Goal: Task Accomplishment & Management: Manage account settings

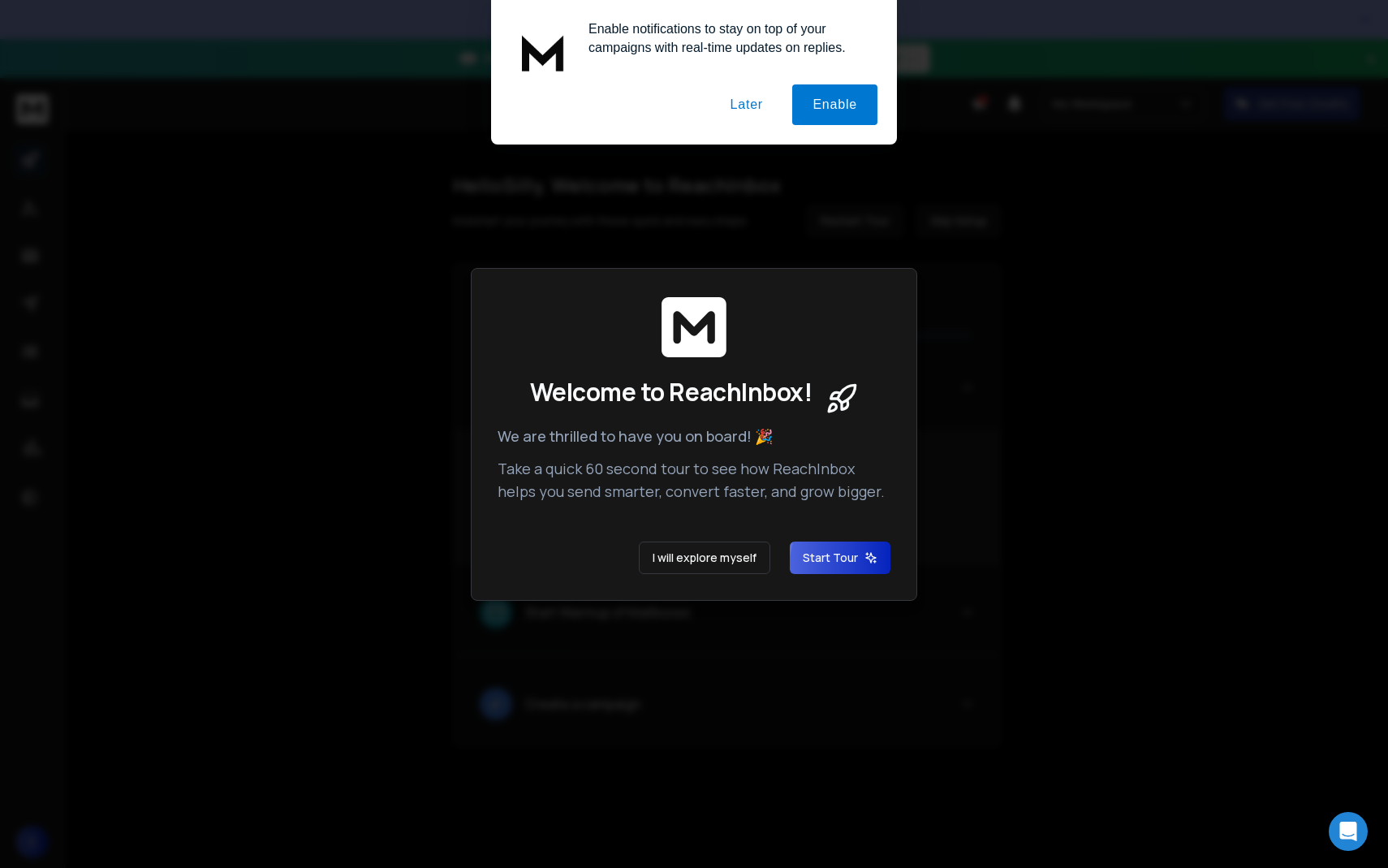
click at [741, 107] on button "Later" at bounding box center [745, 104] width 73 height 41
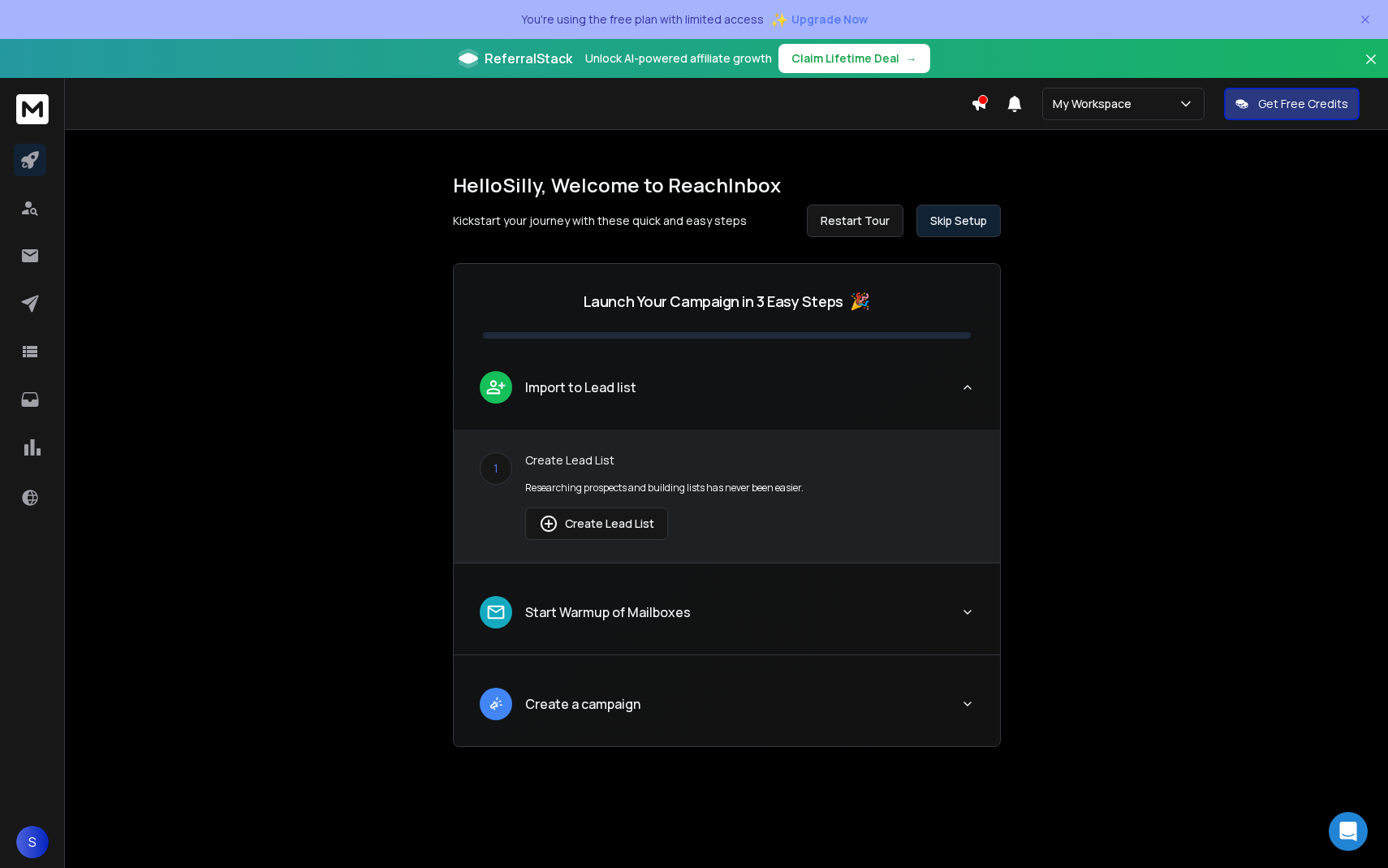
click at [938, 218] on span "Skip Setup" at bounding box center [959, 220] width 57 height 16
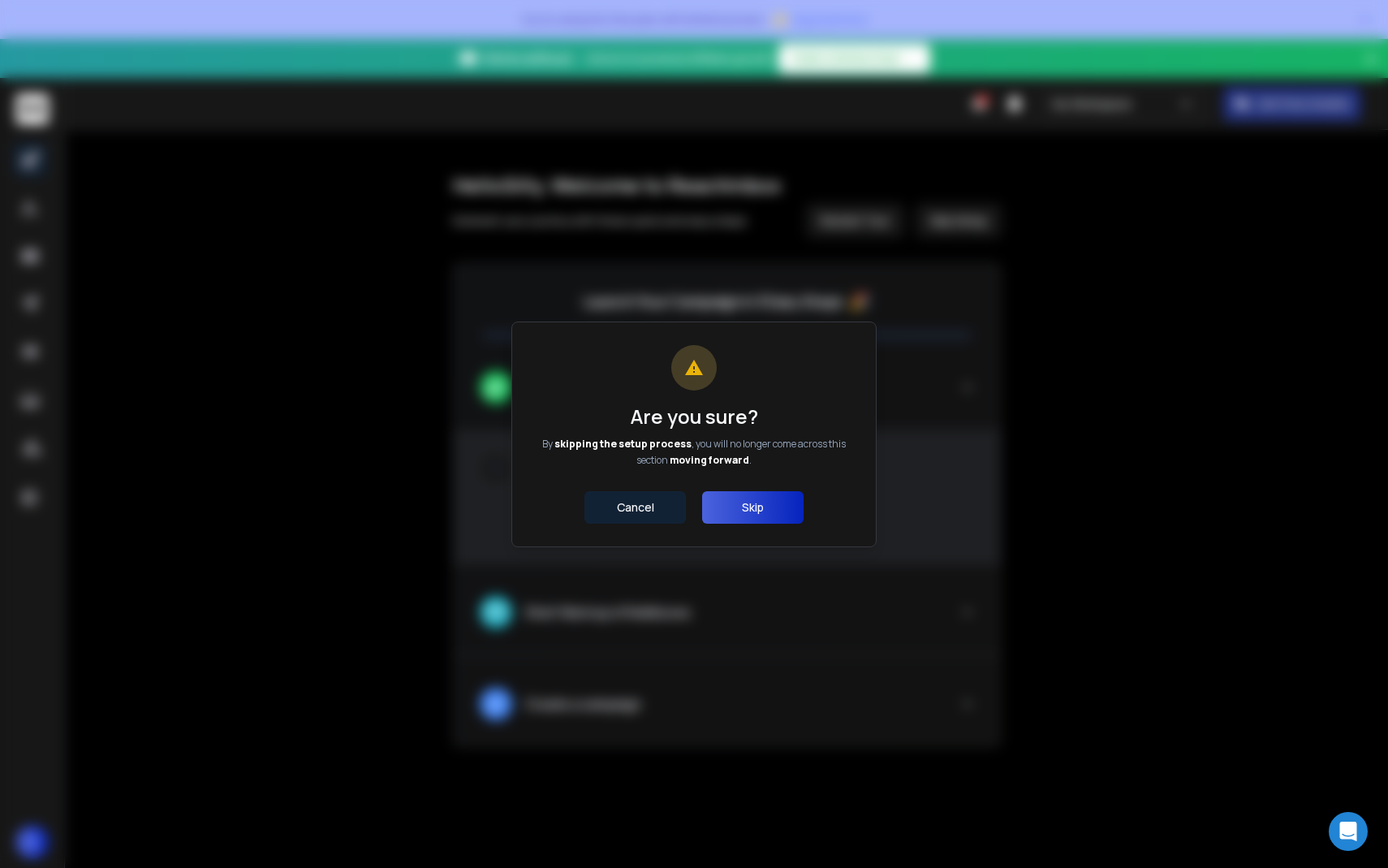
click at [648, 511] on button "Cancel" at bounding box center [635, 507] width 102 height 32
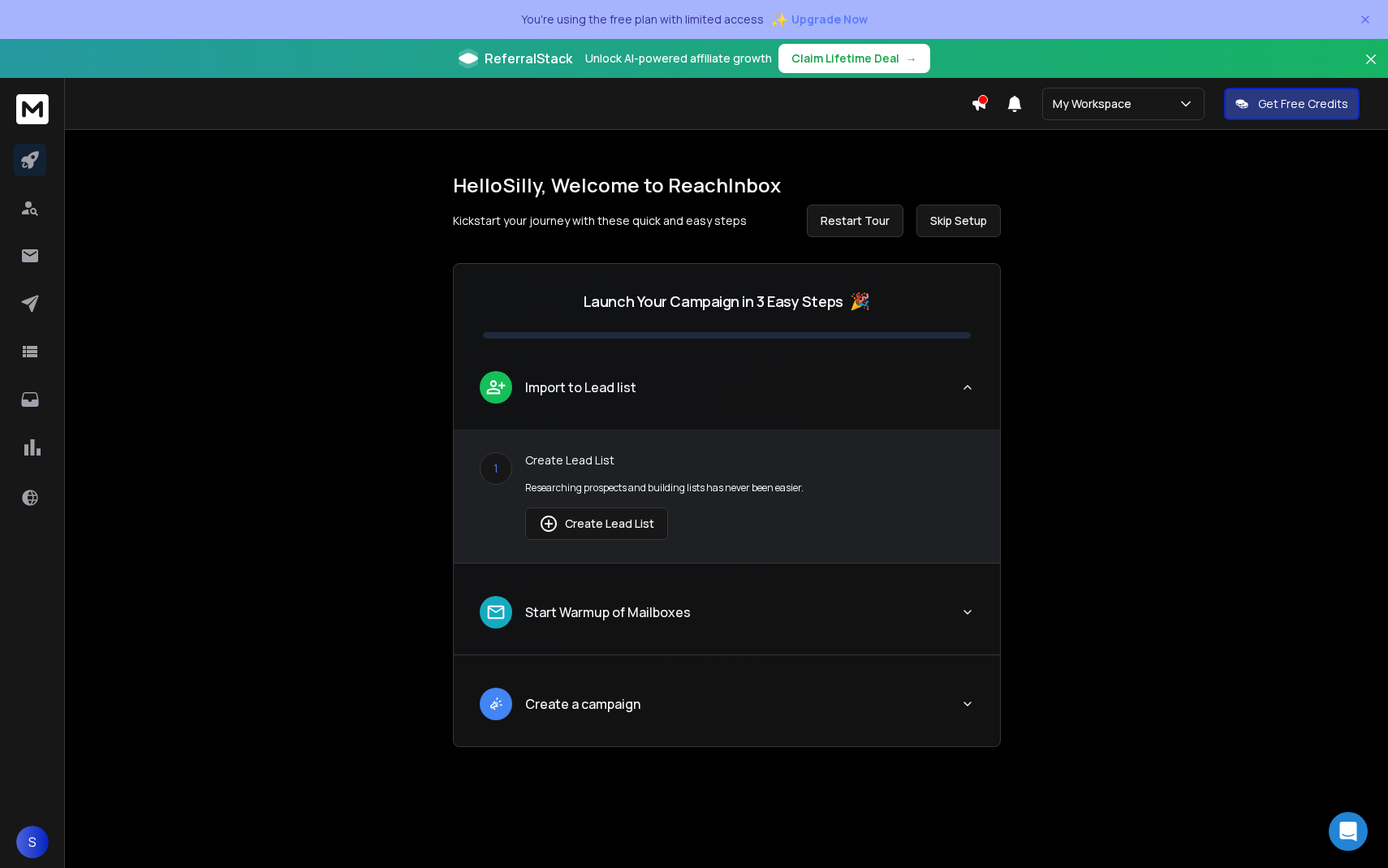
click at [583, 394] on p "Import to Lead list" at bounding box center [581, 387] width 111 height 20
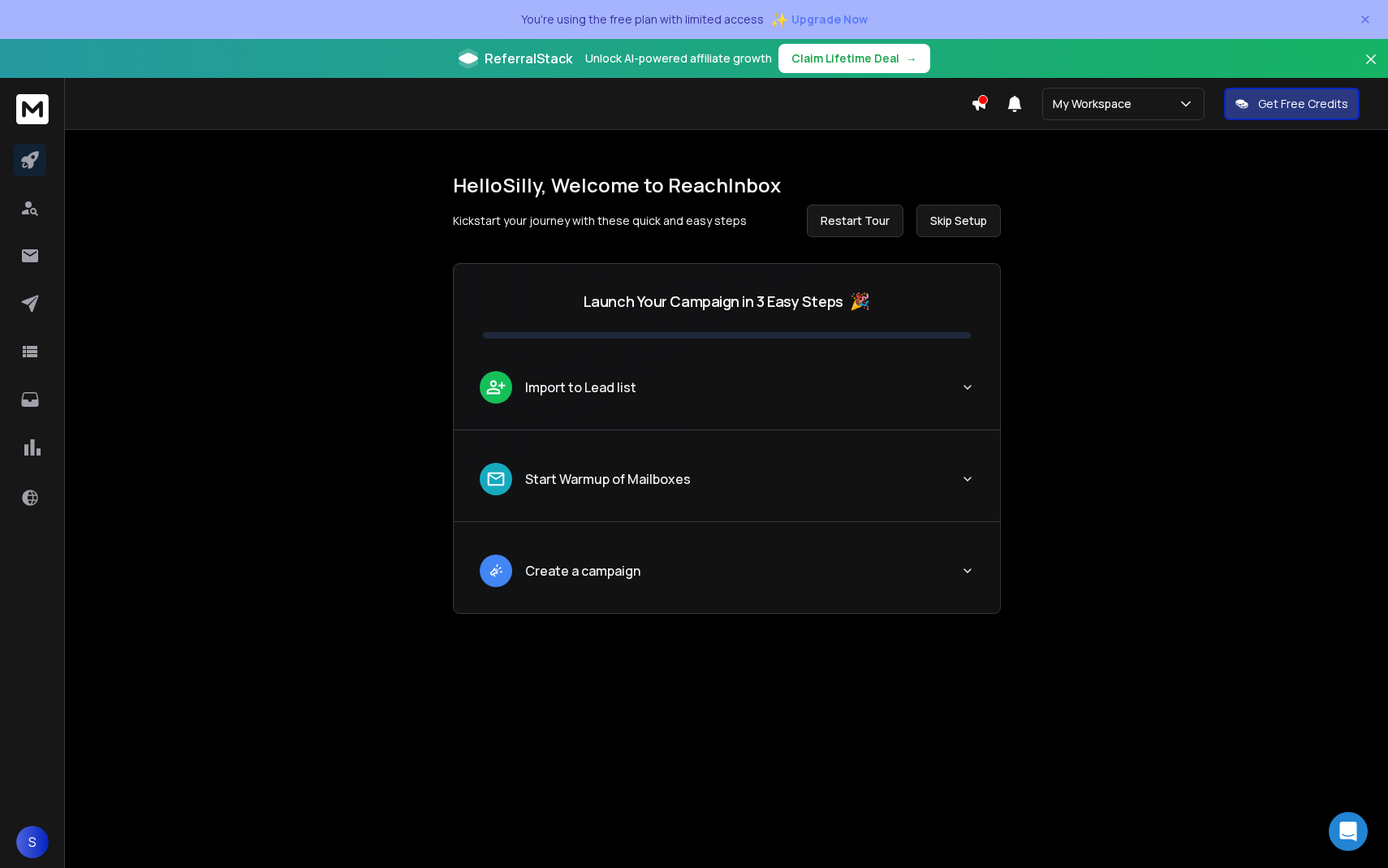
click at [591, 453] on button "Start Warmup of Mailboxes" at bounding box center [727, 486] width 546 height 72
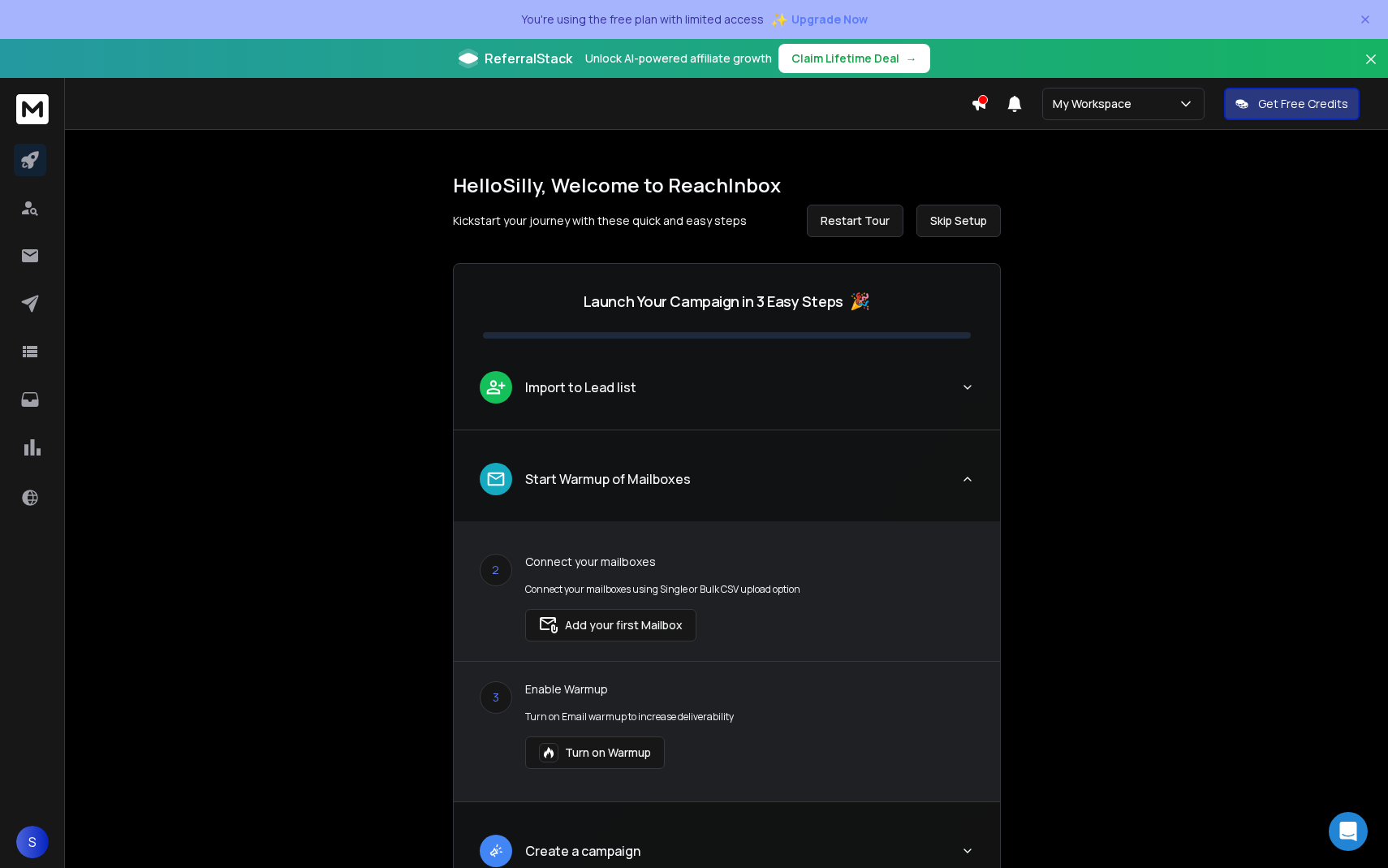
click at [609, 402] on div "Import to Lead list" at bounding box center [558, 387] width 157 height 32
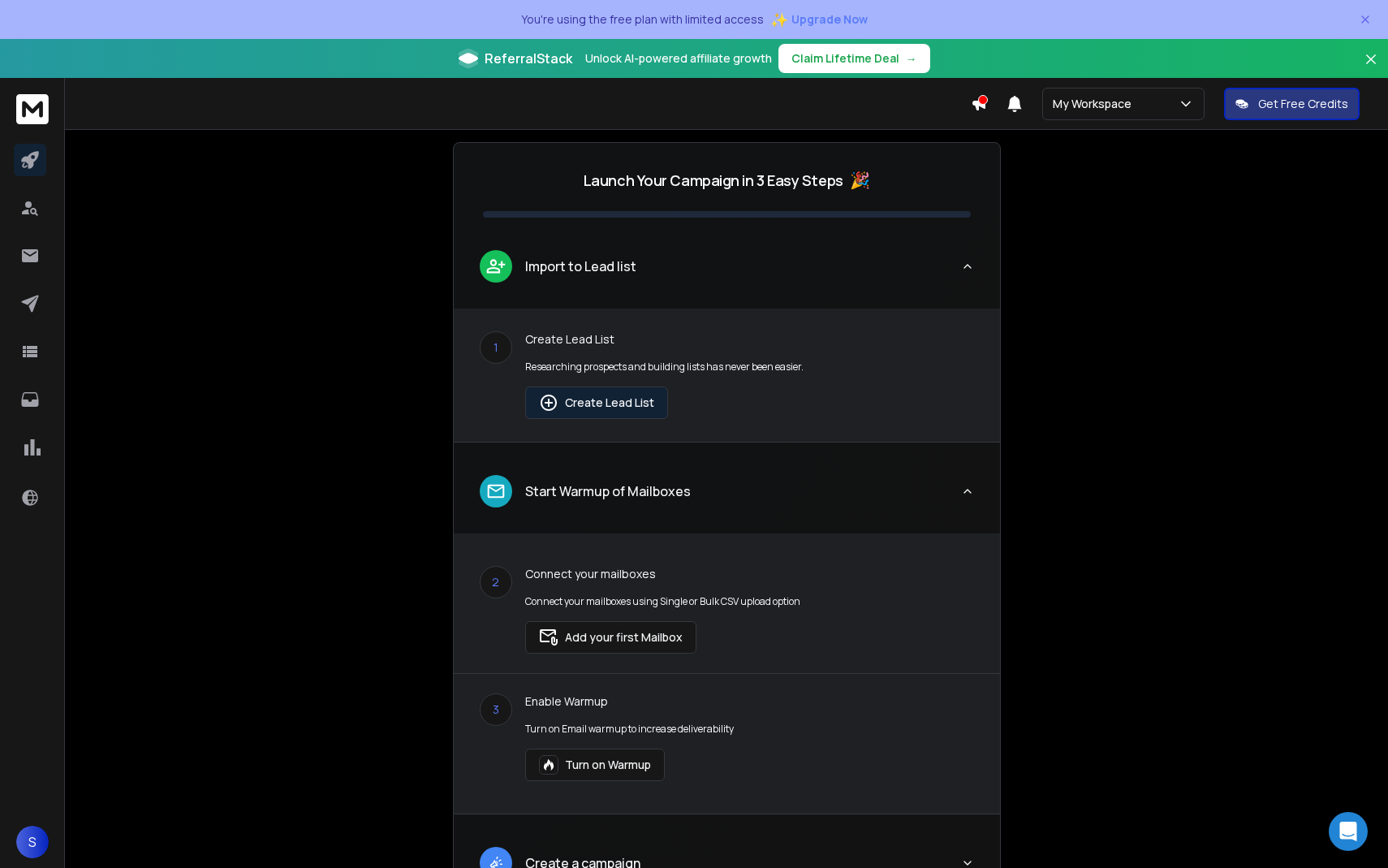
scroll to position [201, 0]
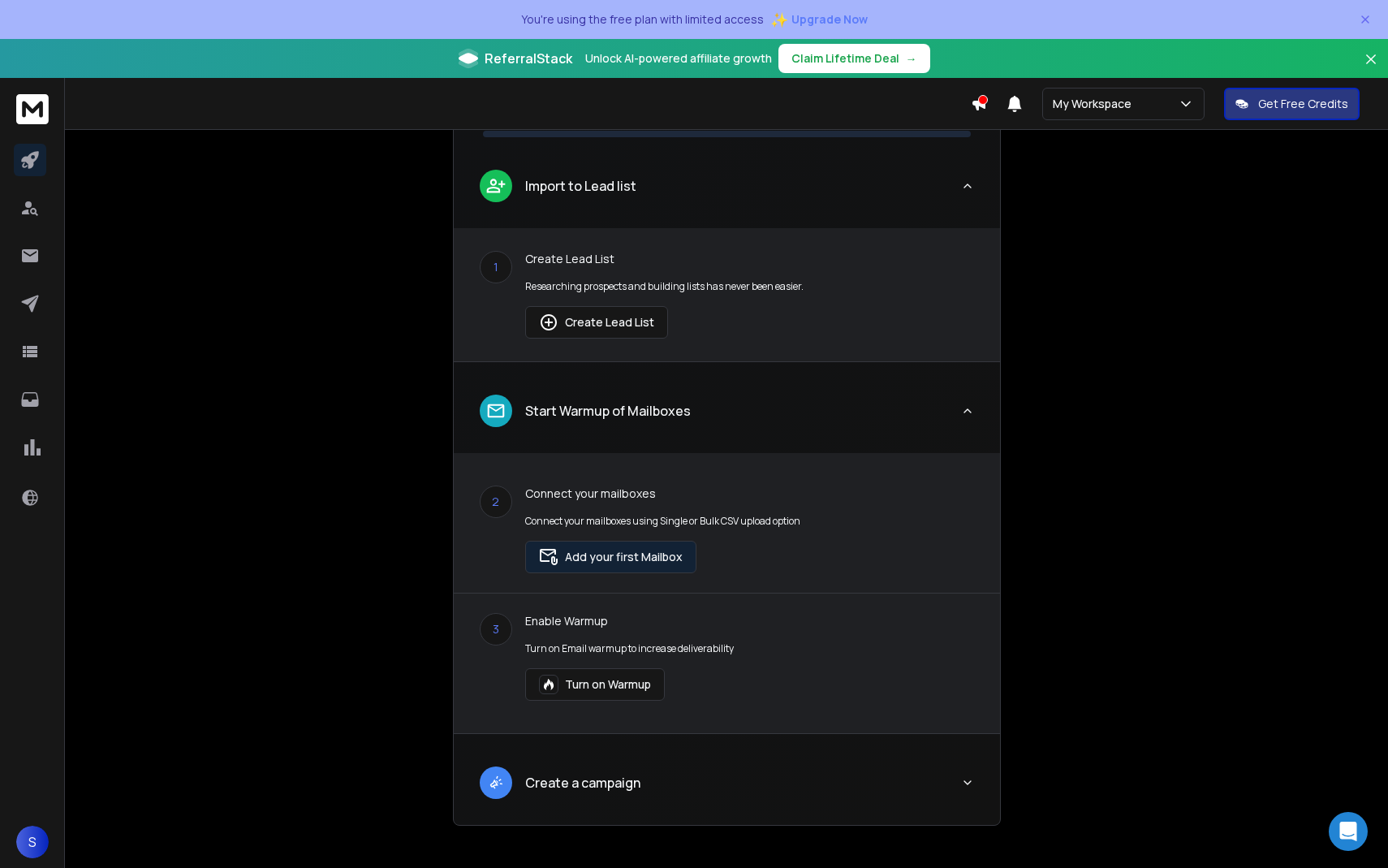
click at [570, 549] on button "Add your first Mailbox" at bounding box center [611, 557] width 172 height 32
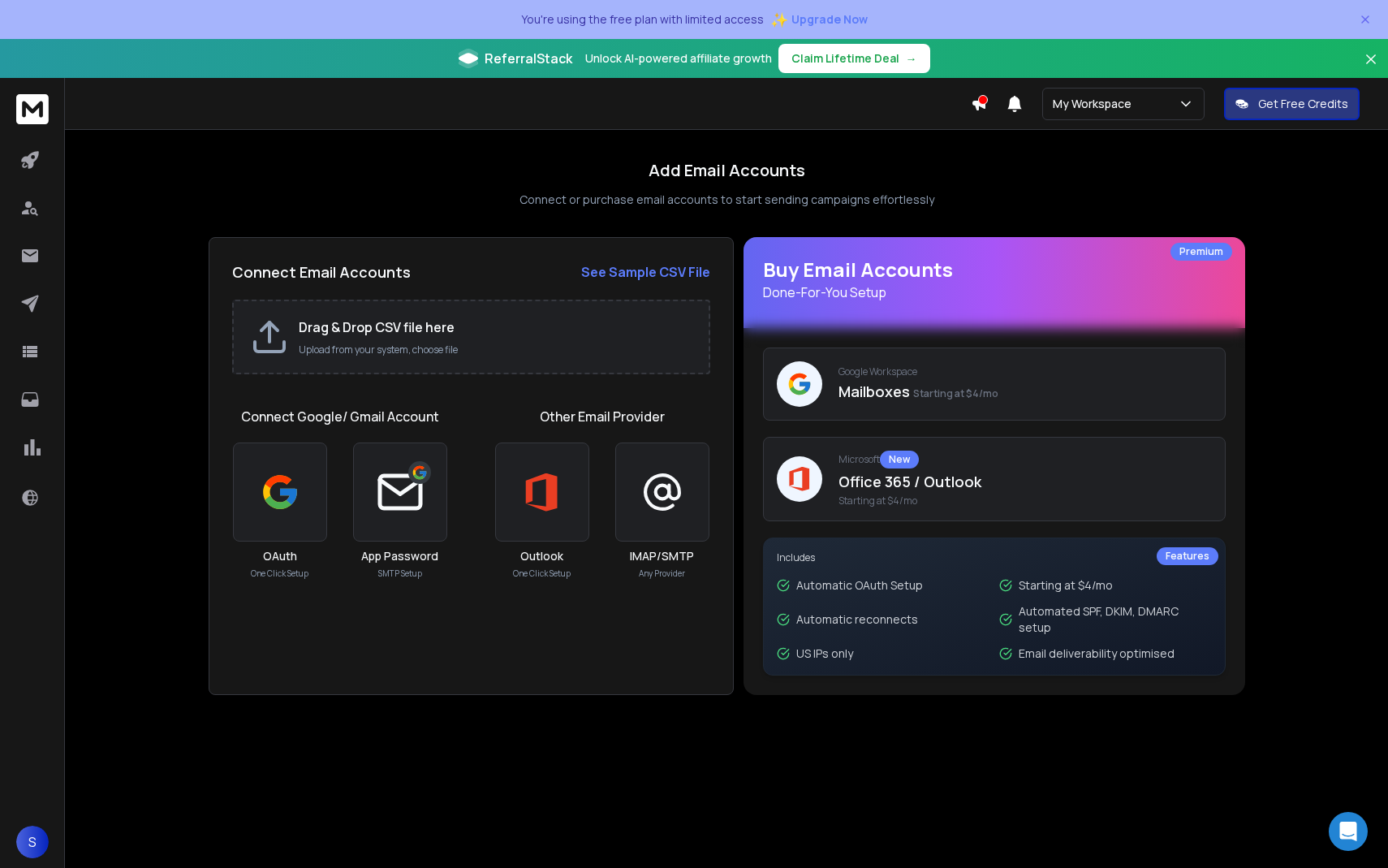
click at [831, 745] on div "You're using the free plan with limited access ✨ Upgrade Now ReferralStack Unlo…" at bounding box center [694, 434] width 1388 height 868
click at [31, 157] on icon at bounding box center [30, 159] width 20 height 20
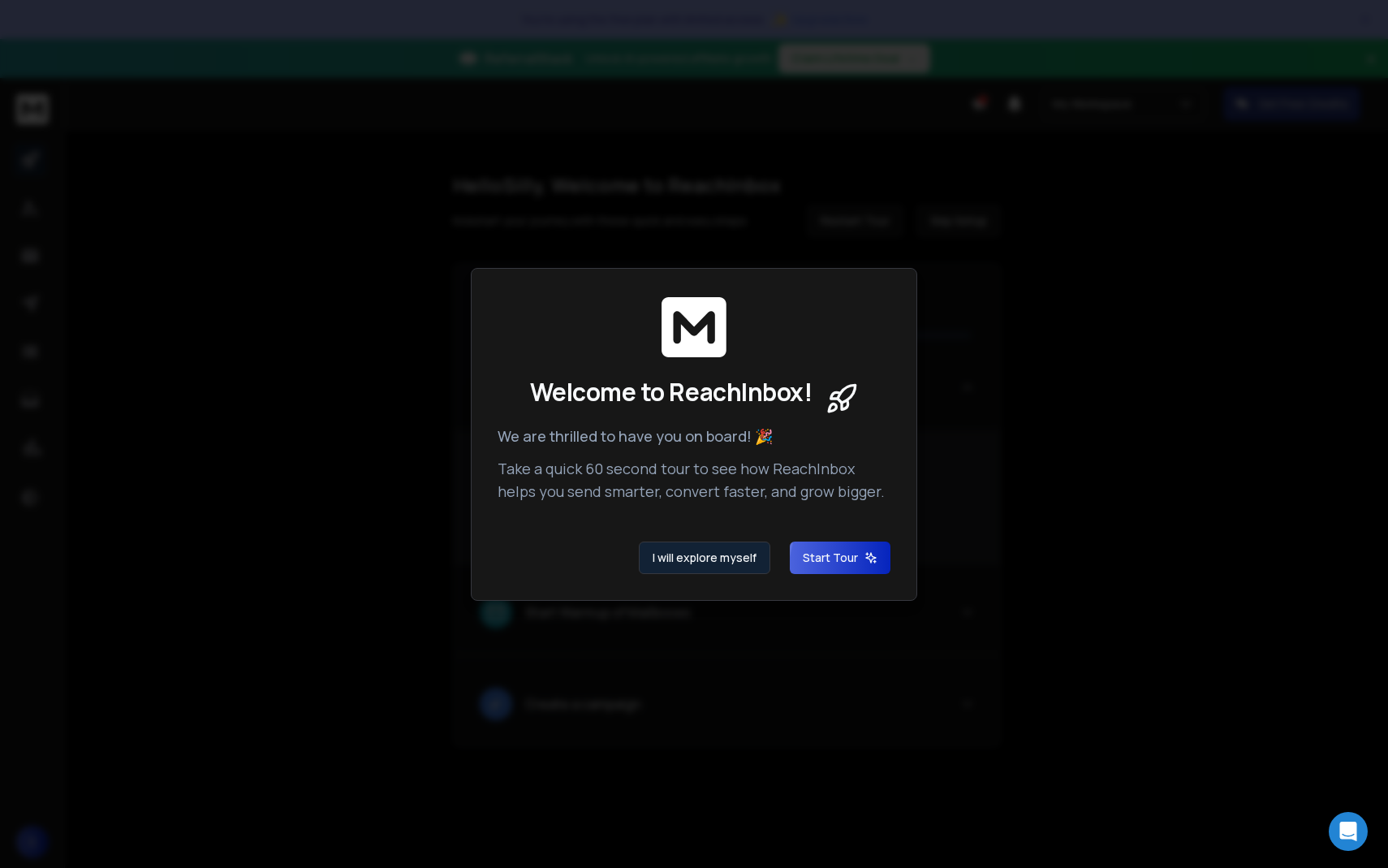
click at [706, 549] on button "I will explore myself" at bounding box center [704, 558] width 131 height 32
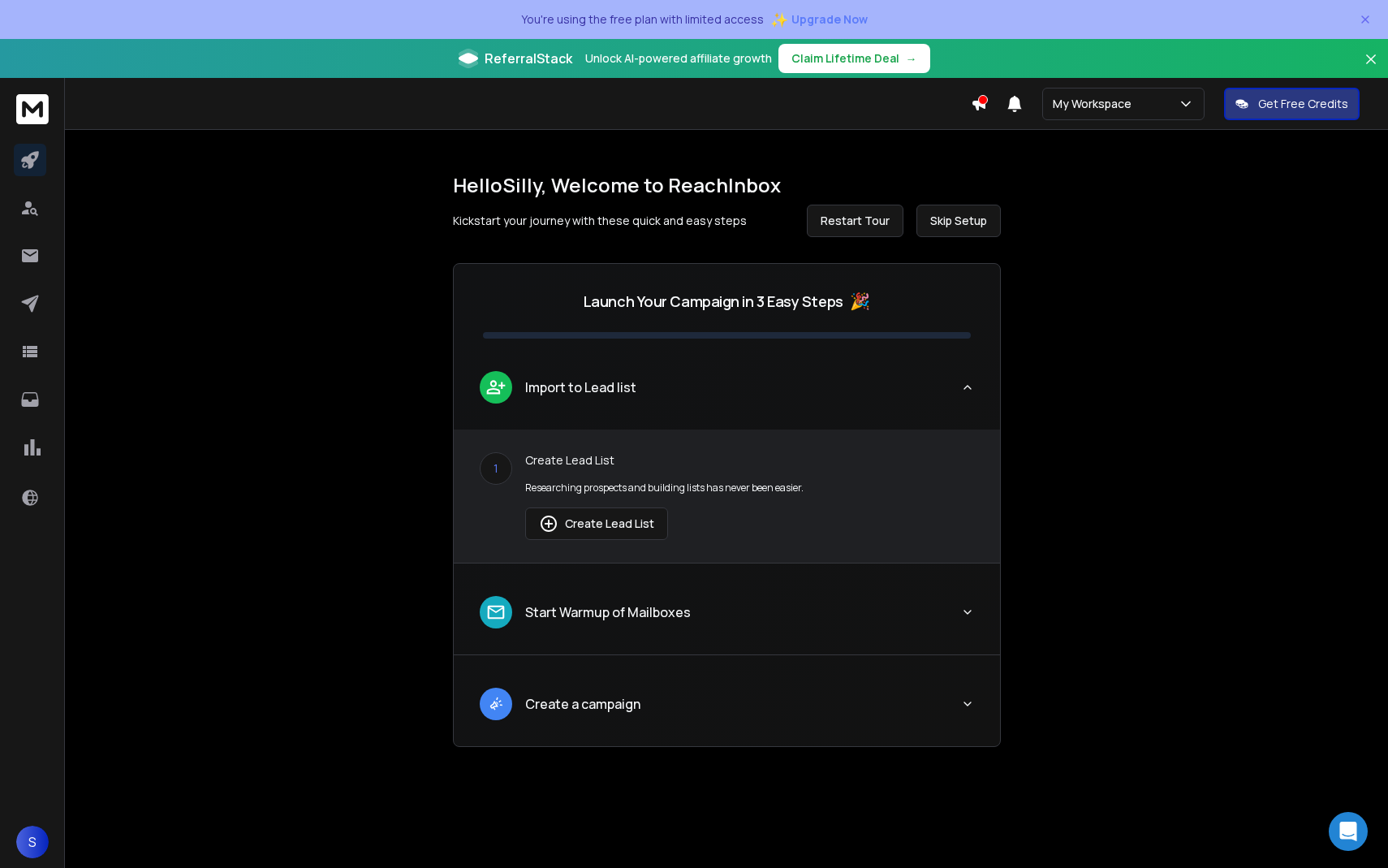
click at [602, 603] on p "Start Warmup of Mailboxes" at bounding box center [609, 611] width 166 height 20
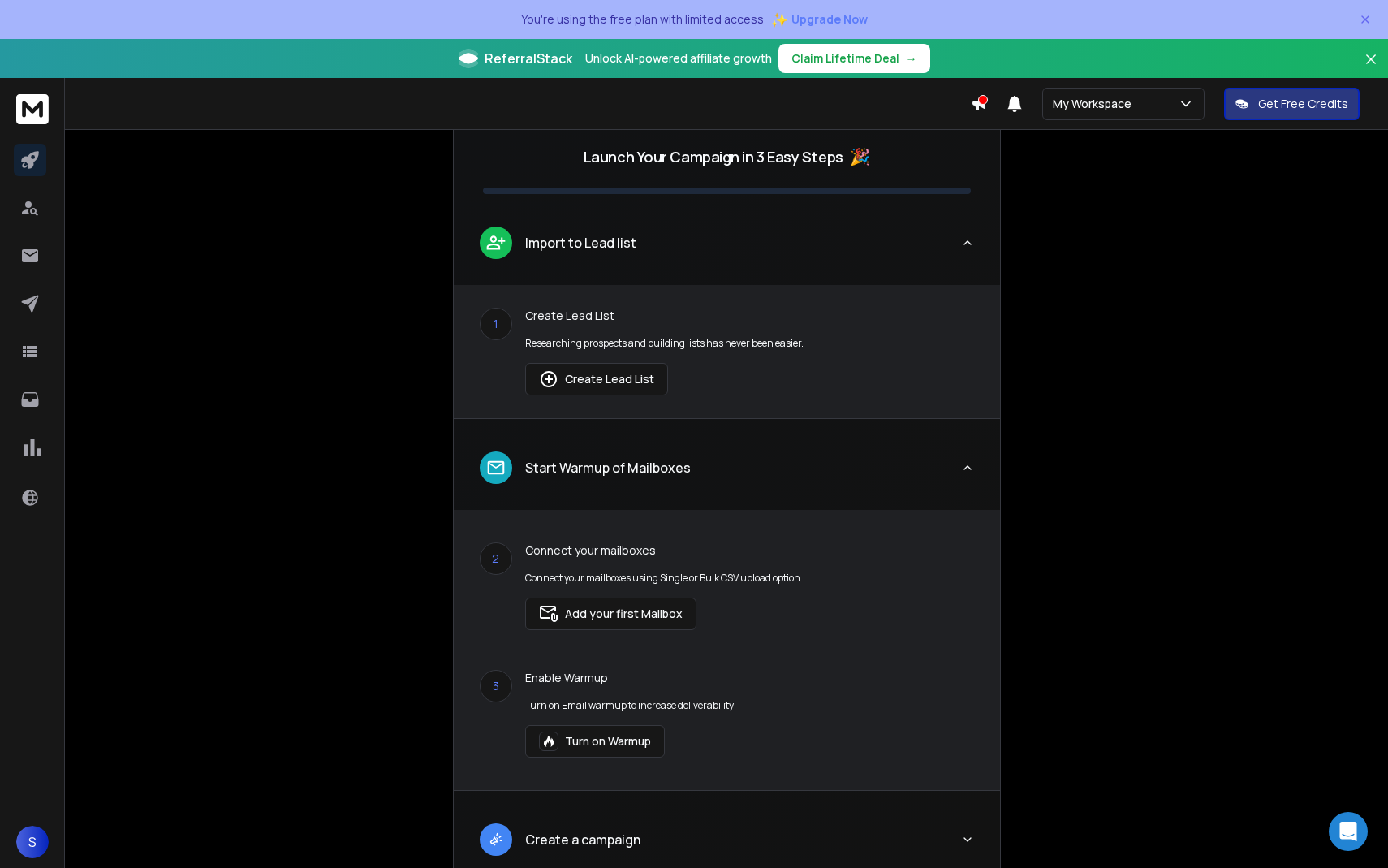
scroll to position [201, 0]
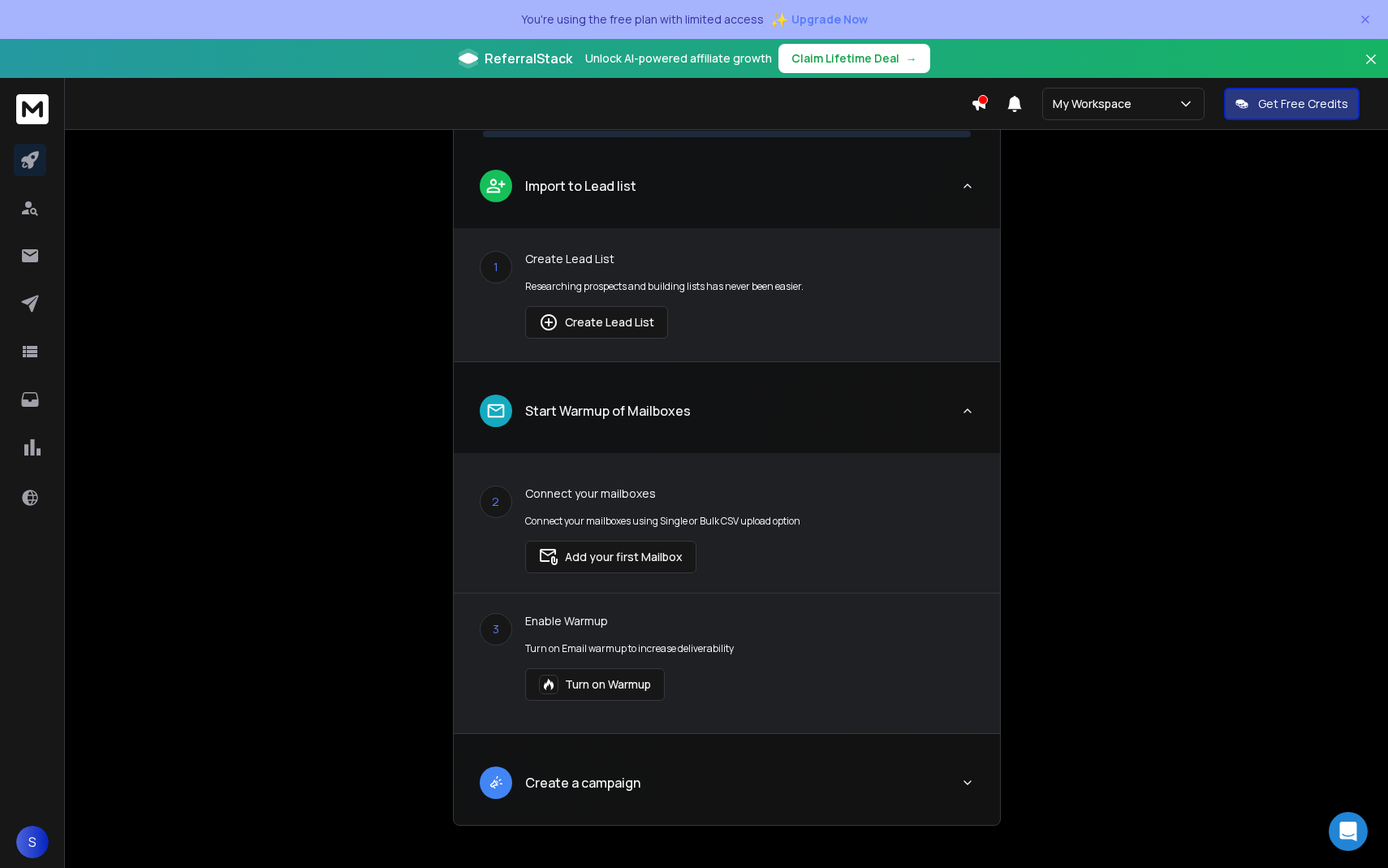
click at [630, 777] on p "Create a campaign" at bounding box center [583, 782] width 115 height 20
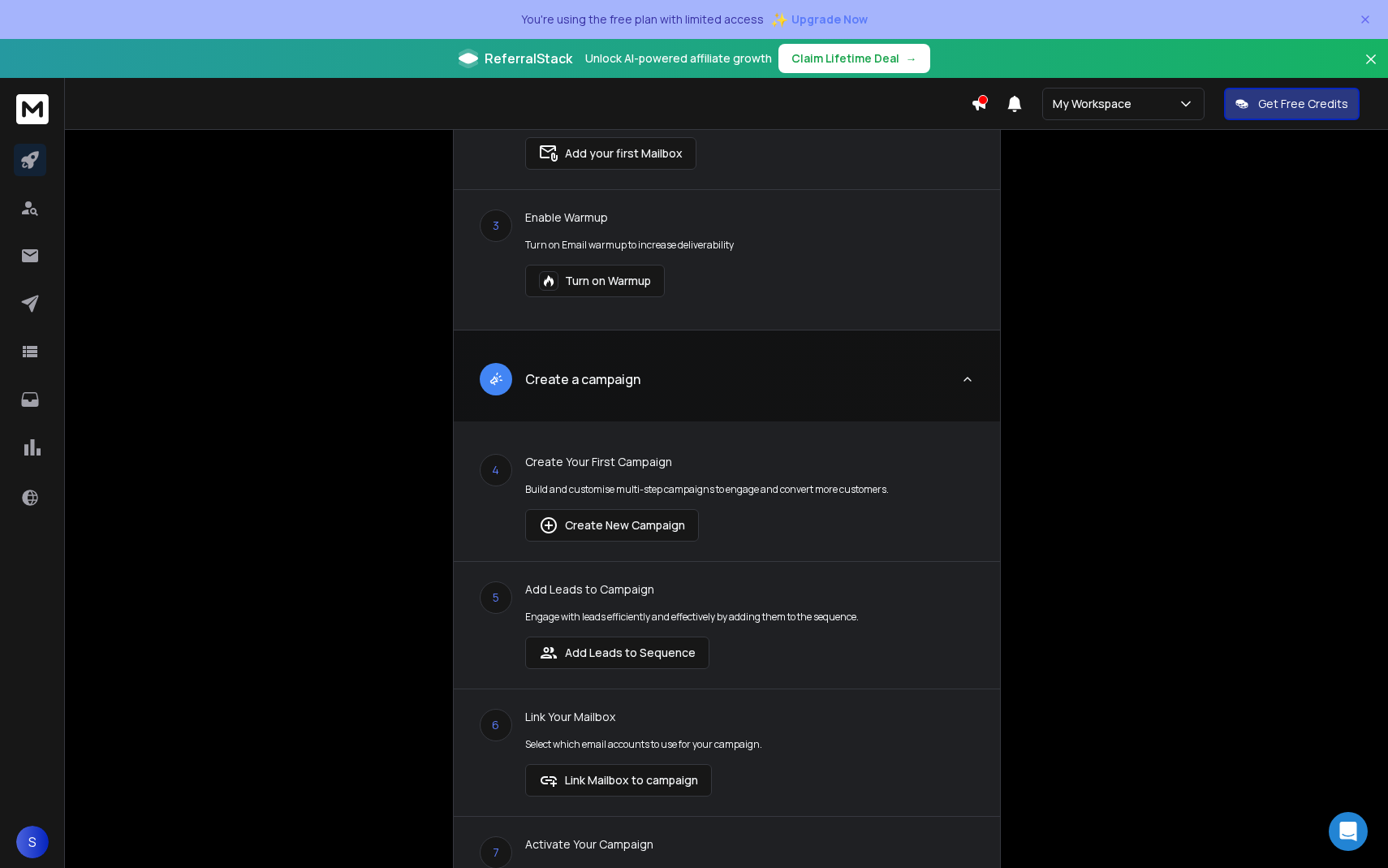
scroll to position [736, 0]
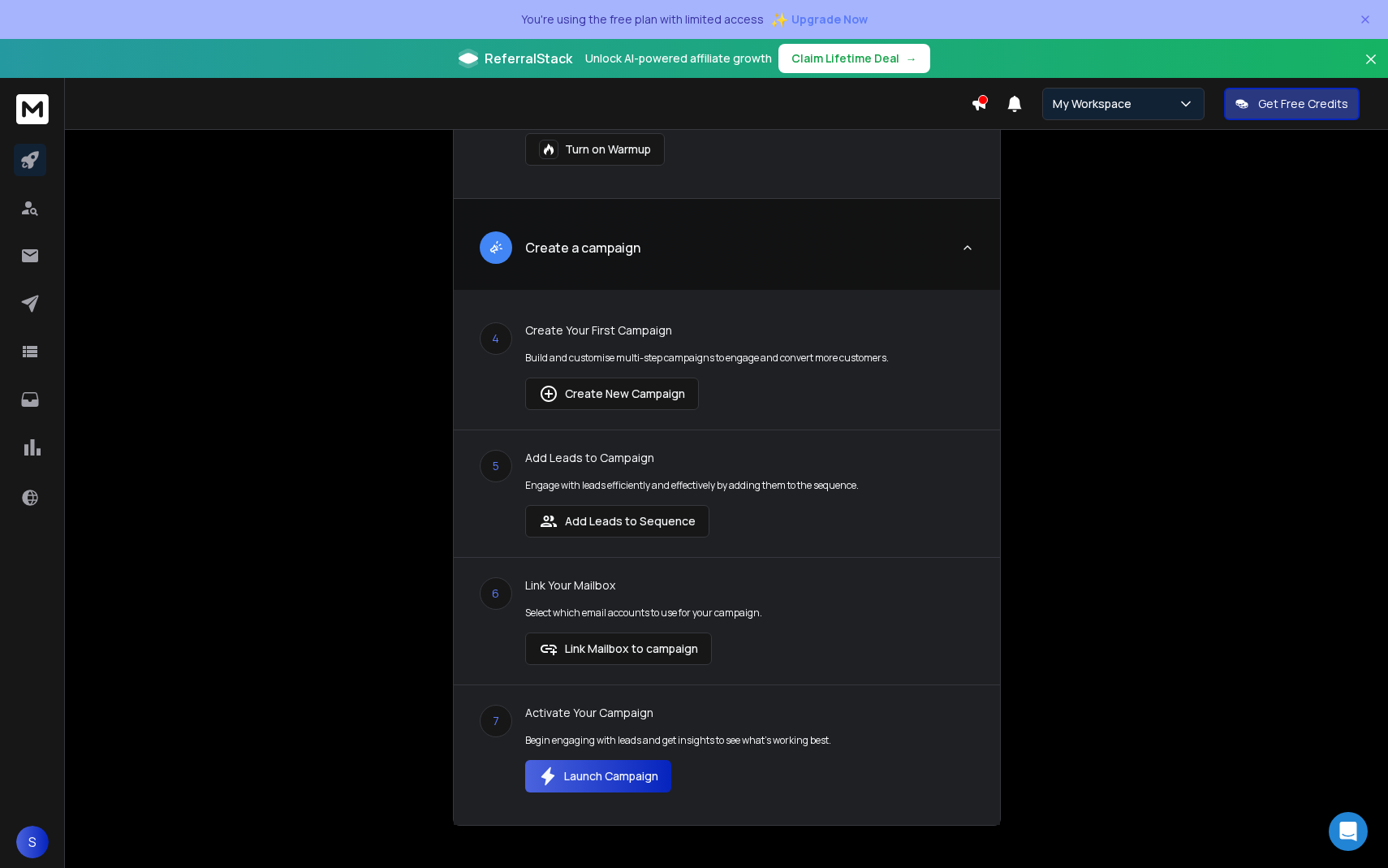
click at [1181, 105] on div "My Workspace" at bounding box center [1124, 104] width 142 height 16
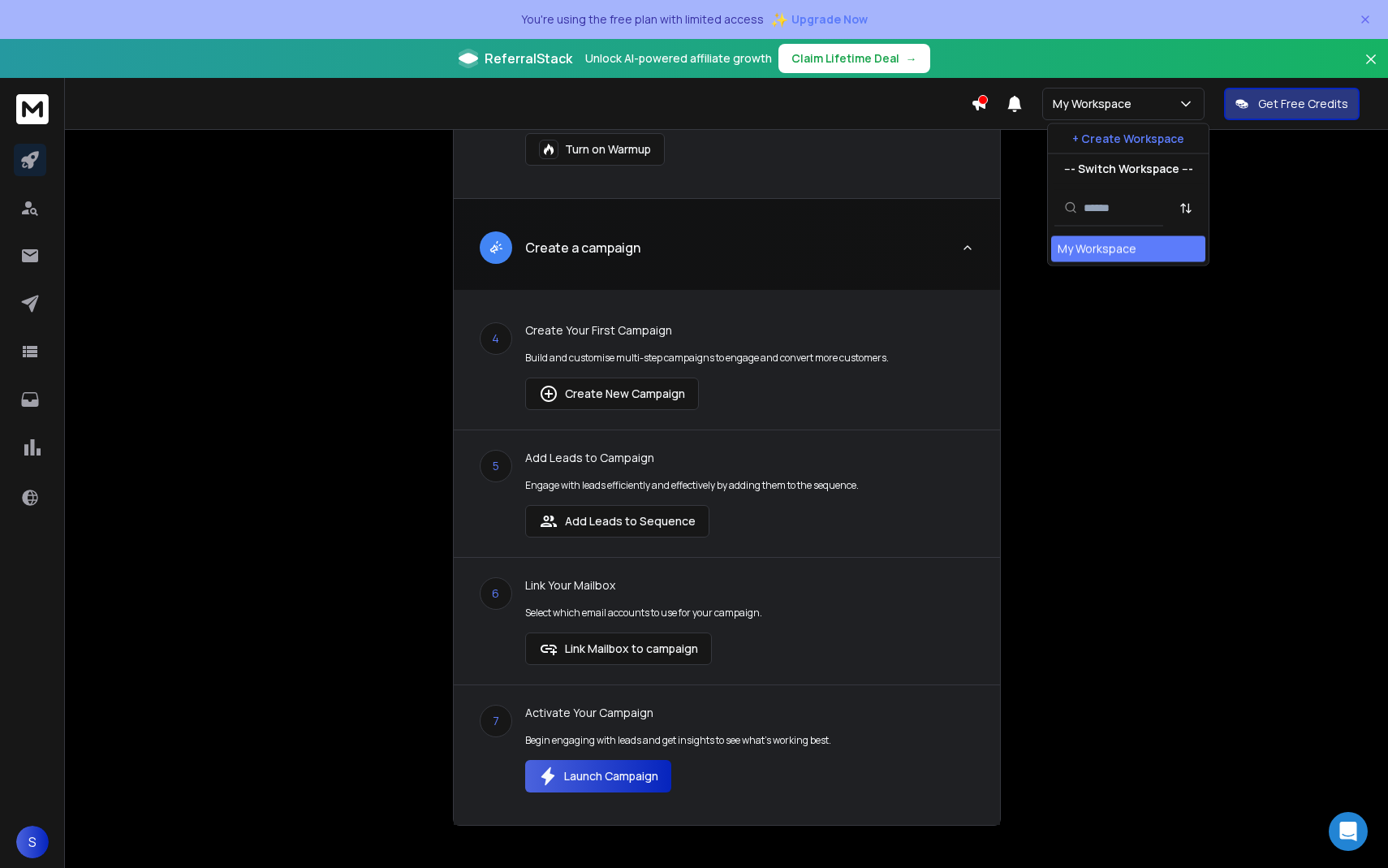
click at [1193, 528] on div "Hello Silly , Welcome to ReachInbox Kickstart your journey with these quick and…" at bounding box center [726, 131] width 1271 height 1442
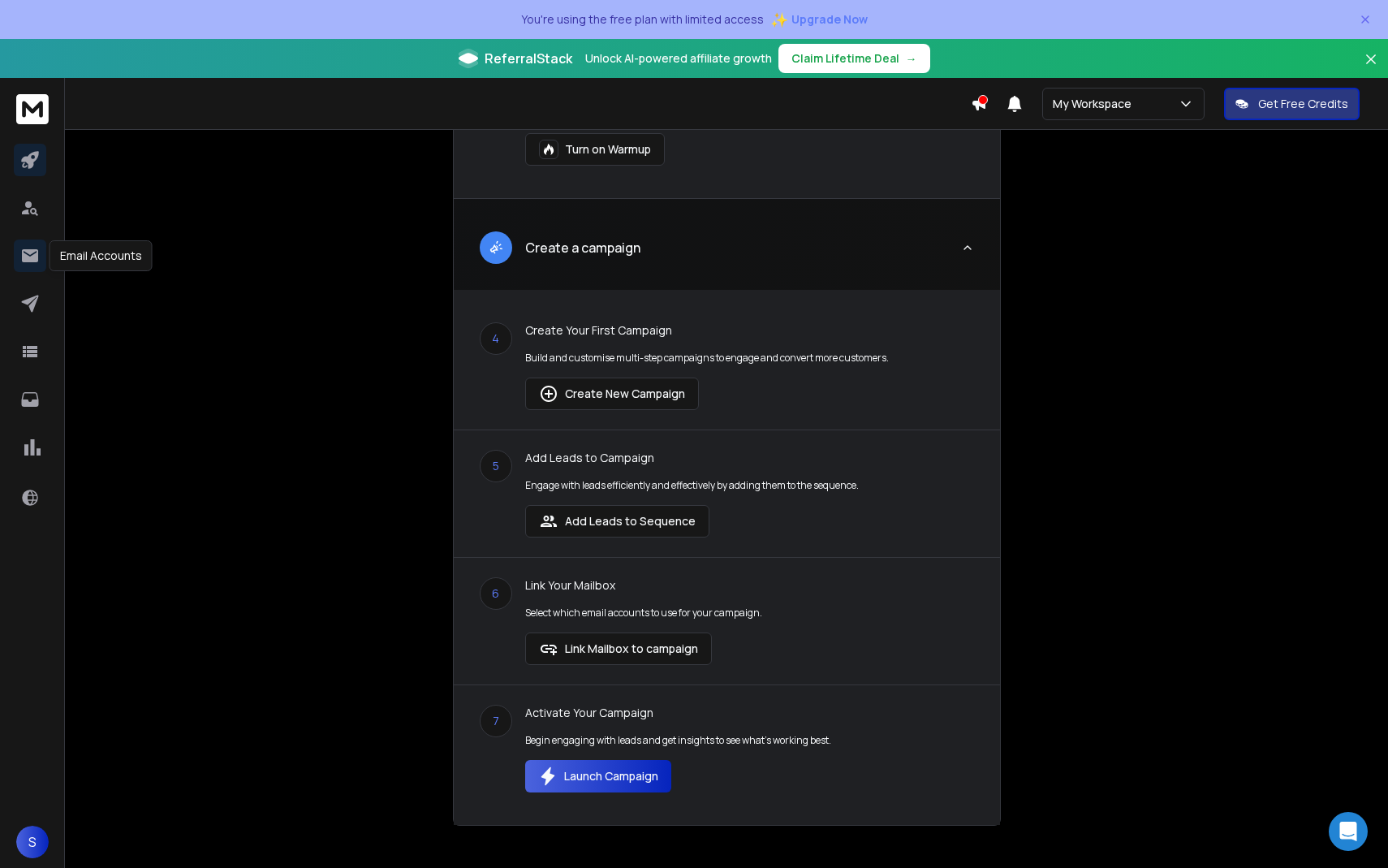
click at [30, 261] on icon at bounding box center [29, 256] width 16 height 13
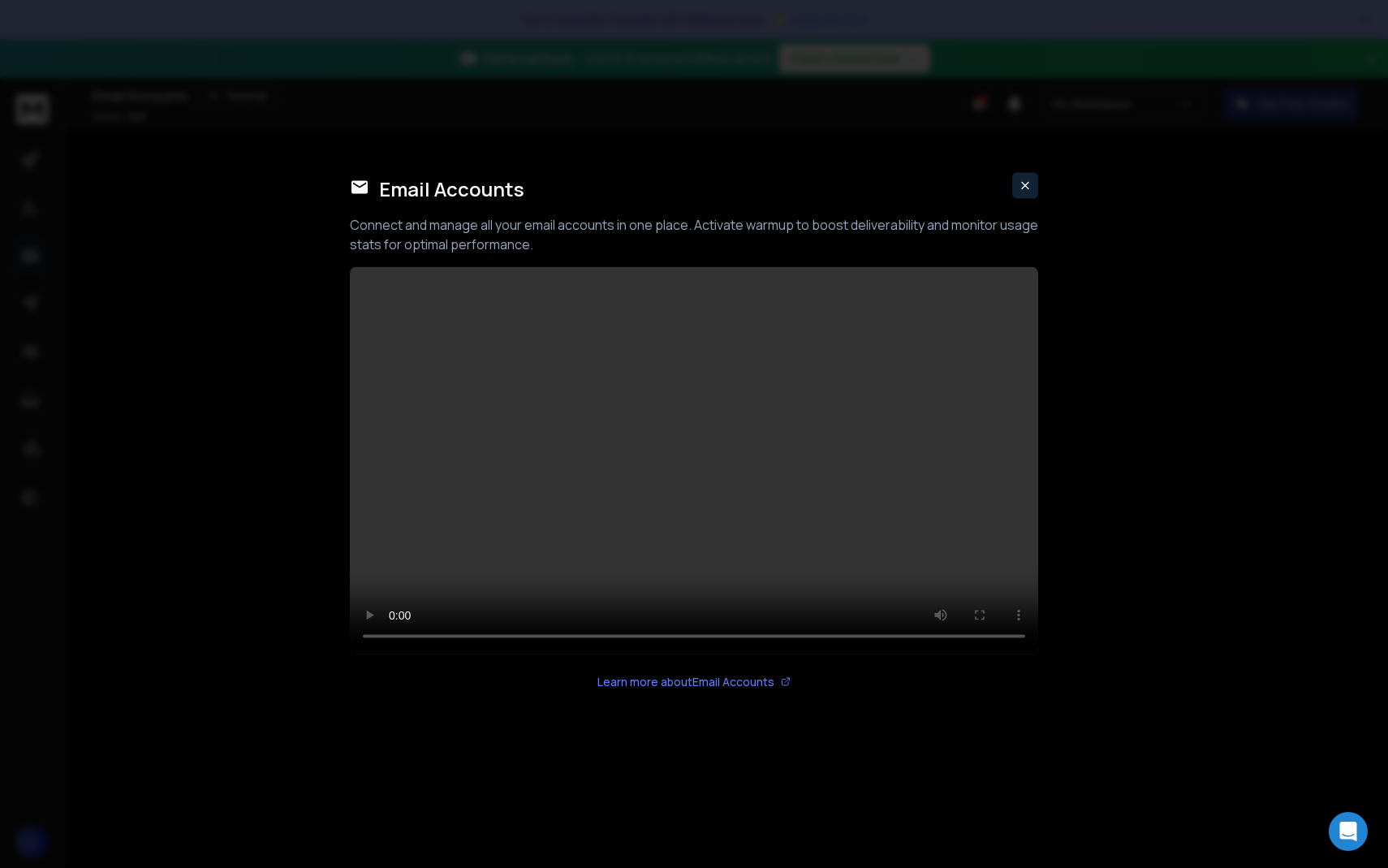
click at [1028, 183] on icon at bounding box center [1026, 185] width 13 height 13
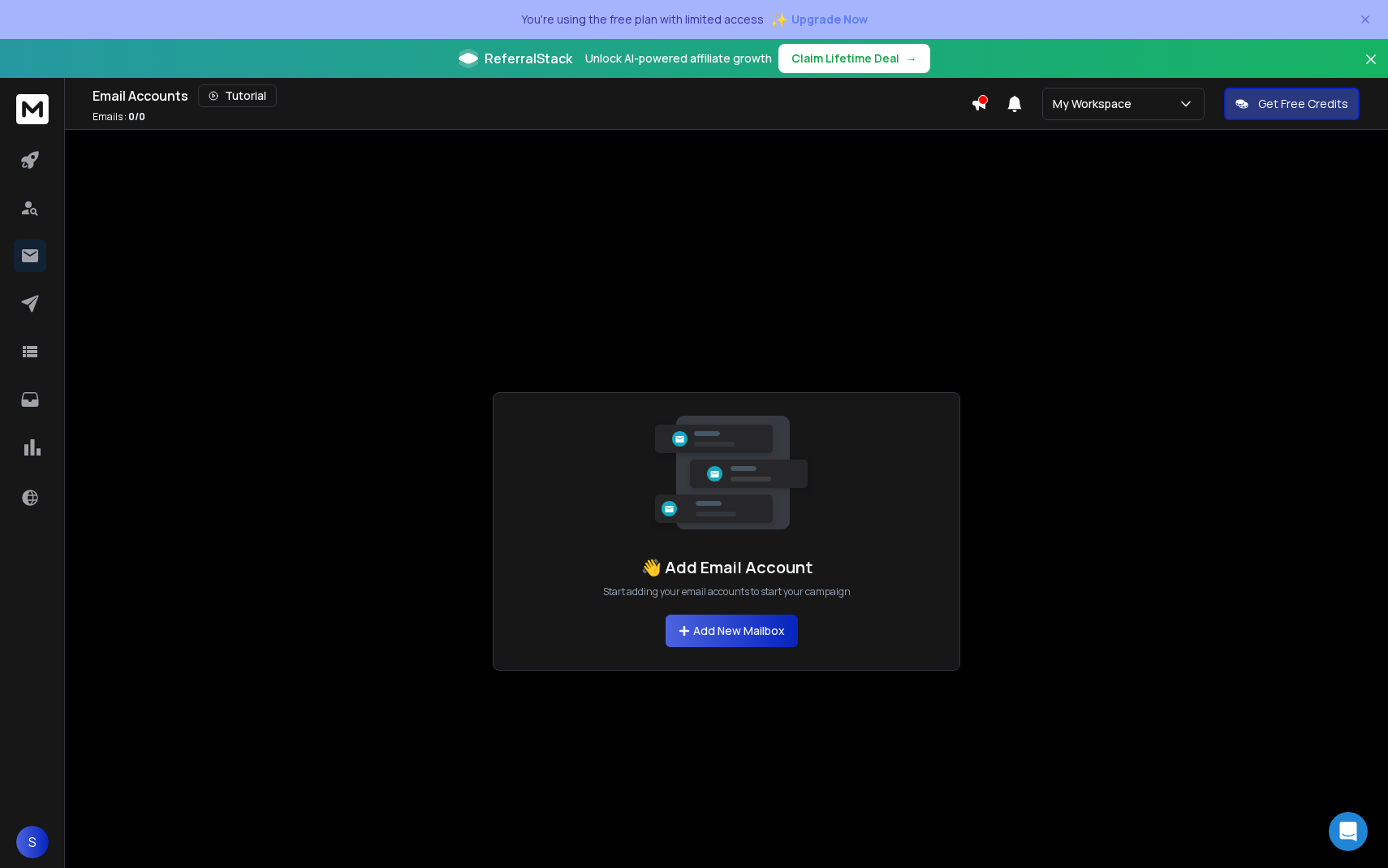
scroll to position [65, 0]
